Goal: Find contact information: Find contact information

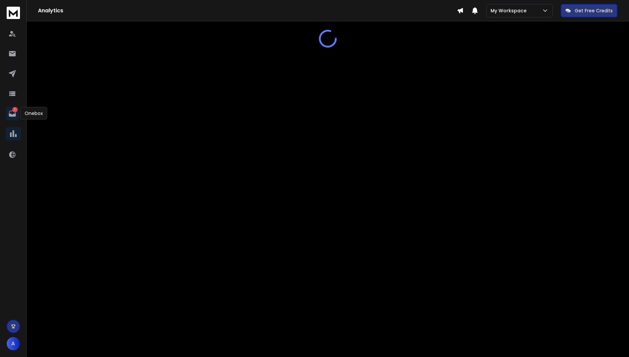
click at [9, 111] on icon at bounding box center [12, 114] width 7 height 6
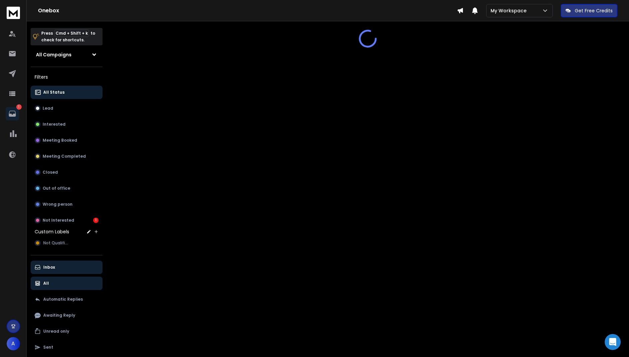
click at [57, 283] on button "All" at bounding box center [67, 282] width 72 height 13
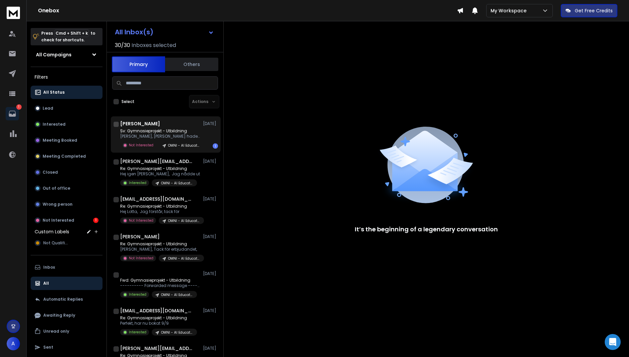
click at [184, 123] on div "Mathias Wenngren 15 Aug" at bounding box center [169, 123] width 98 height 7
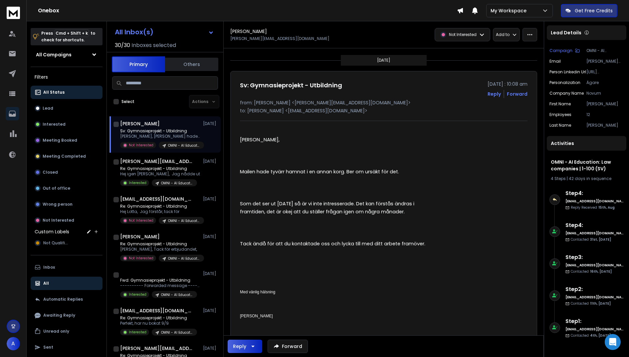
click at [308, 103] on p "from: Mathias Wenngren <mathias.wenngren@advokatnovum.se>" at bounding box center [384, 102] width 288 height 7
drag, startPoint x: 308, startPoint y: 103, endPoint x: 387, endPoint y: 105, distance: 78.6
click at [387, 104] on p "from: Mathias Wenngren <mathias.wenngren@advokatnovum.se>" at bounding box center [384, 102] width 288 height 7
copy p "mathias.wenngren@advokatnovum.se"
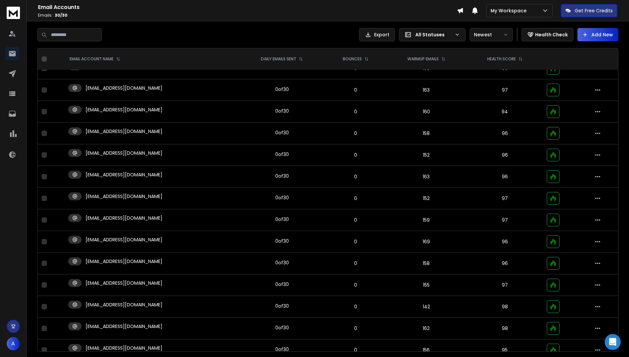
scroll to position [369, 0]
